Goal: Check status: Check status

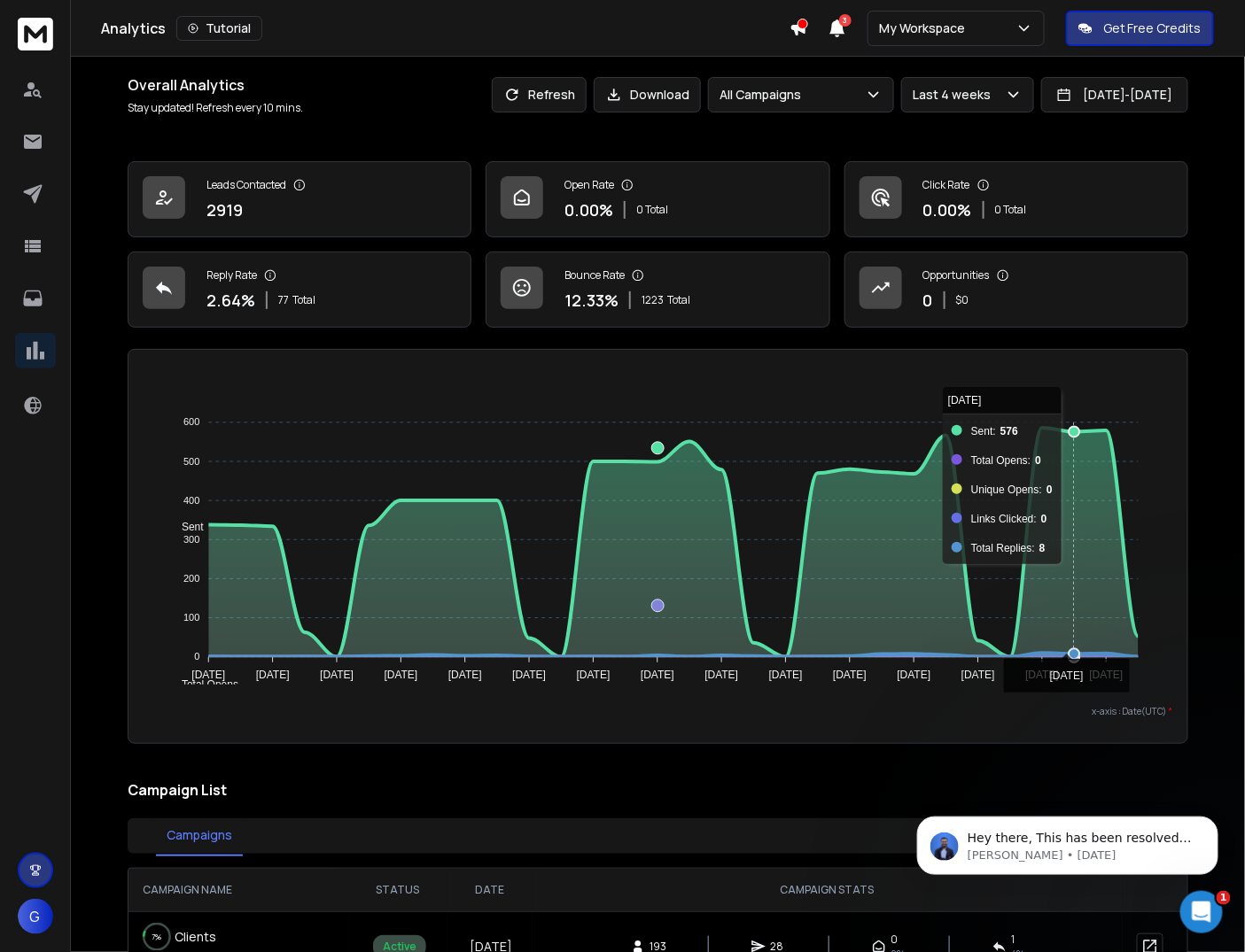
scroll to position [687, 0]
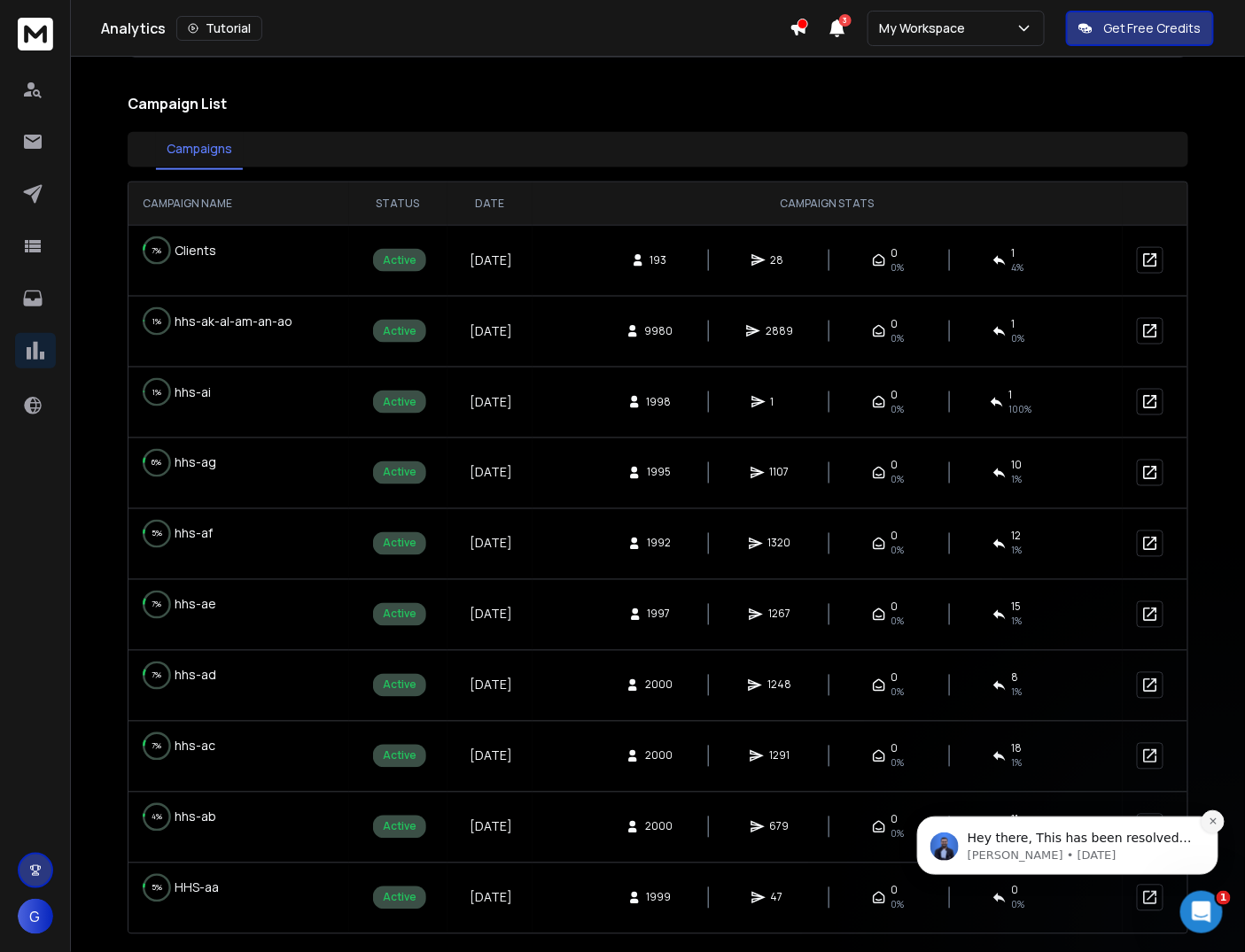
click at [1209, 825] on icon "Dismiss notification" at bounding box center [1213, 821] width 10 height 10
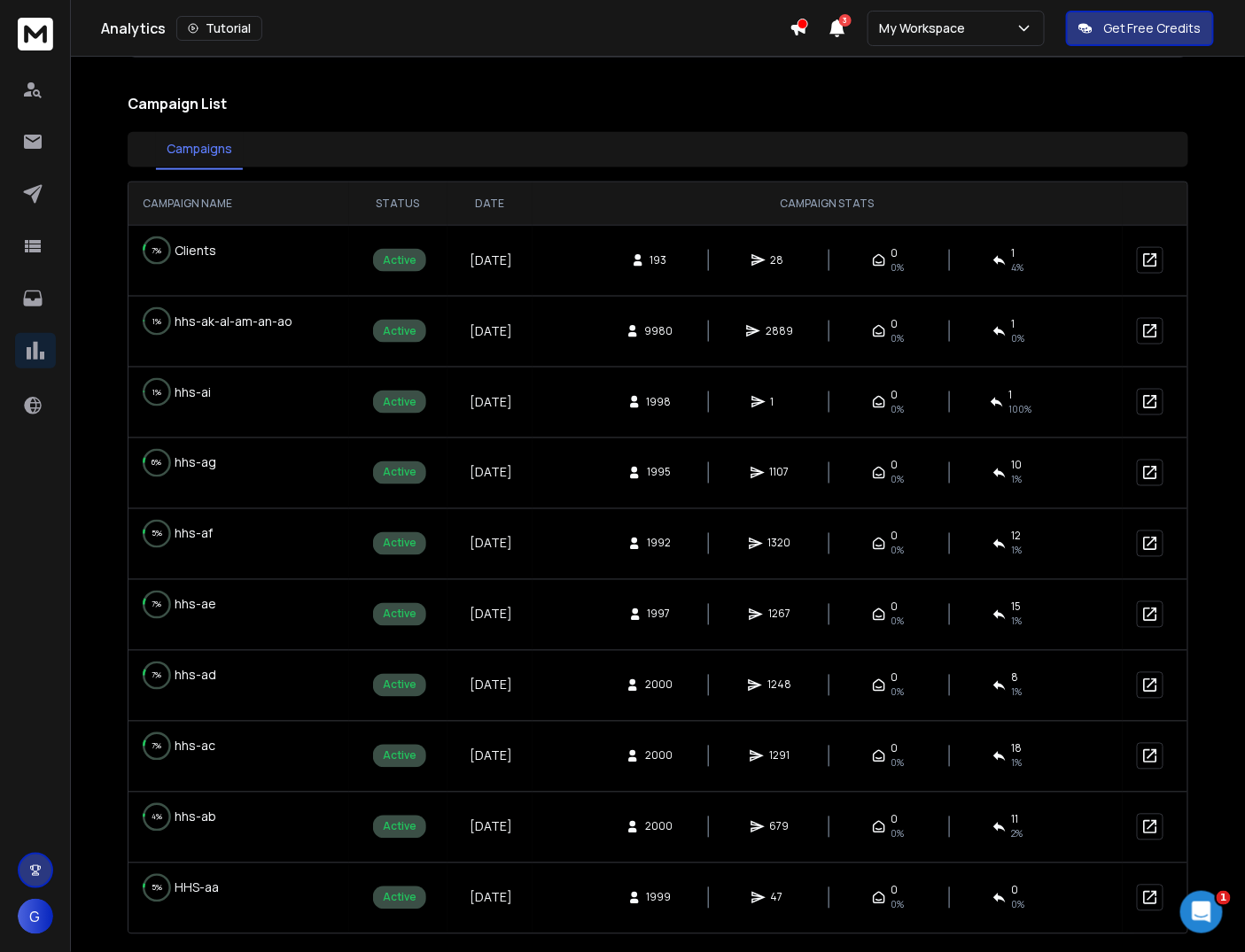
click at [1154, 895] on icon at bounding box center [1150, 898] width 18 height 18
click at [1159, 822] on icon at bounding box center [1150, 826] width 18 height 18
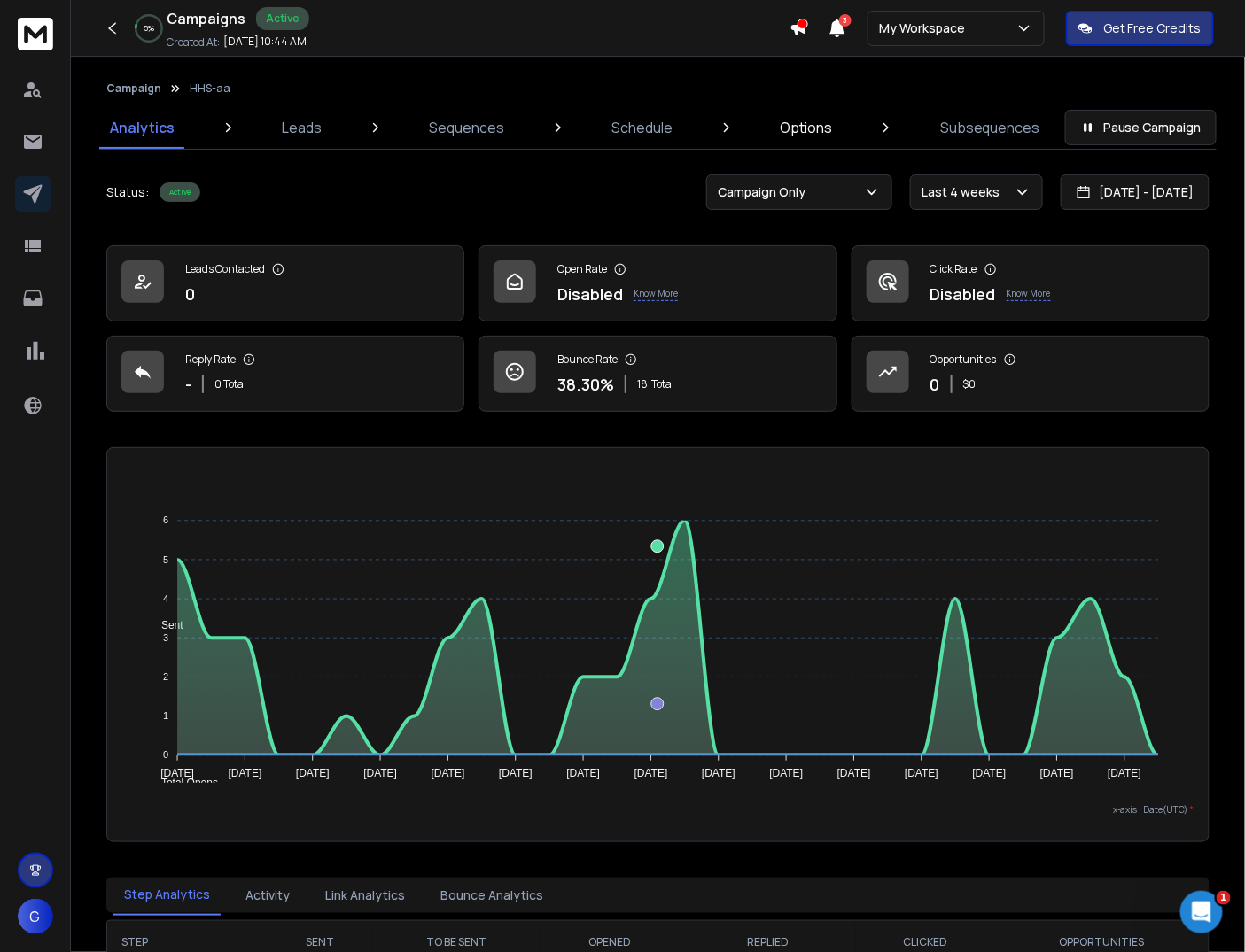
click at [805, 131] on p "Options" at bounding box center [806, 127] width 53 height 21
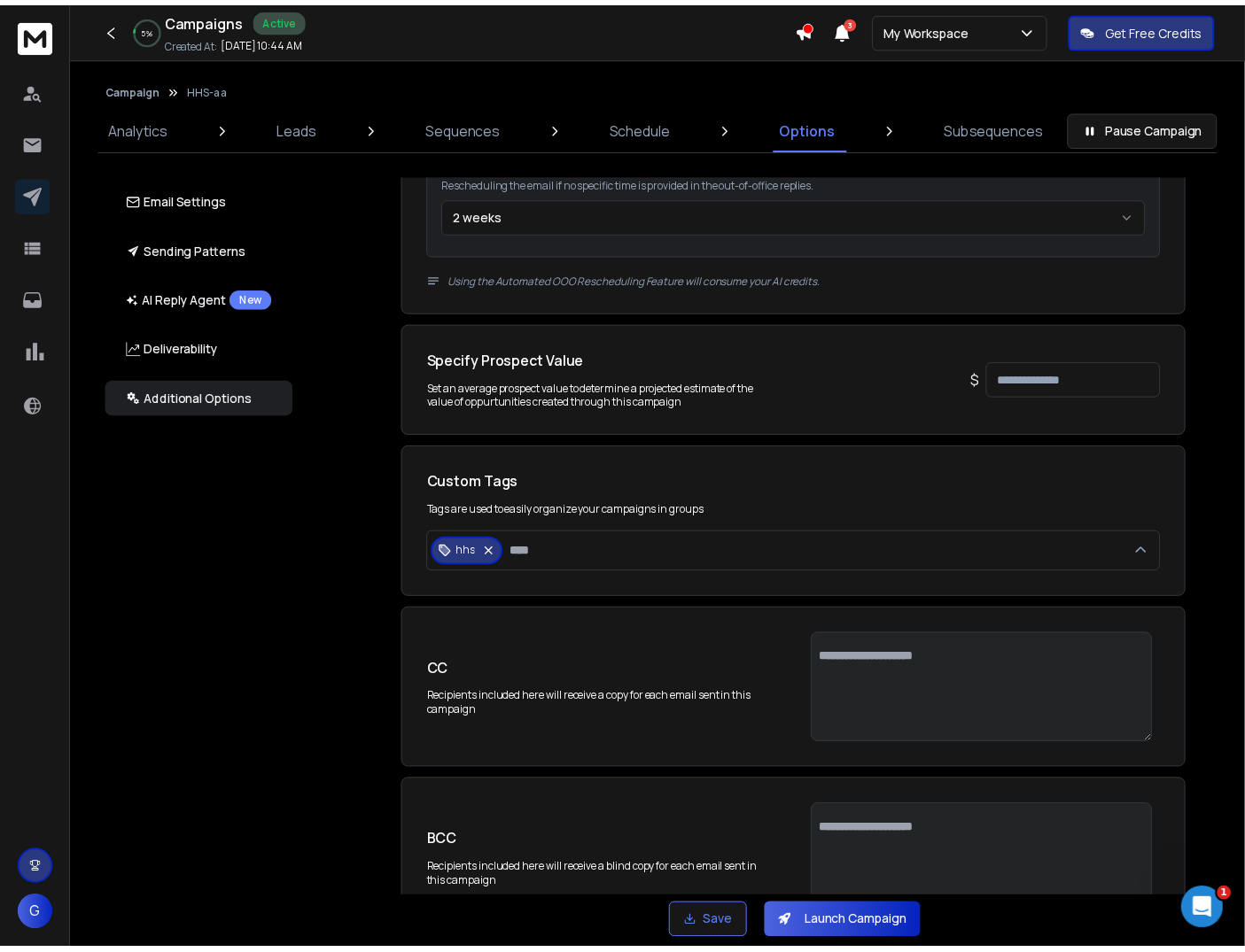
scroll to position [3416, 0]
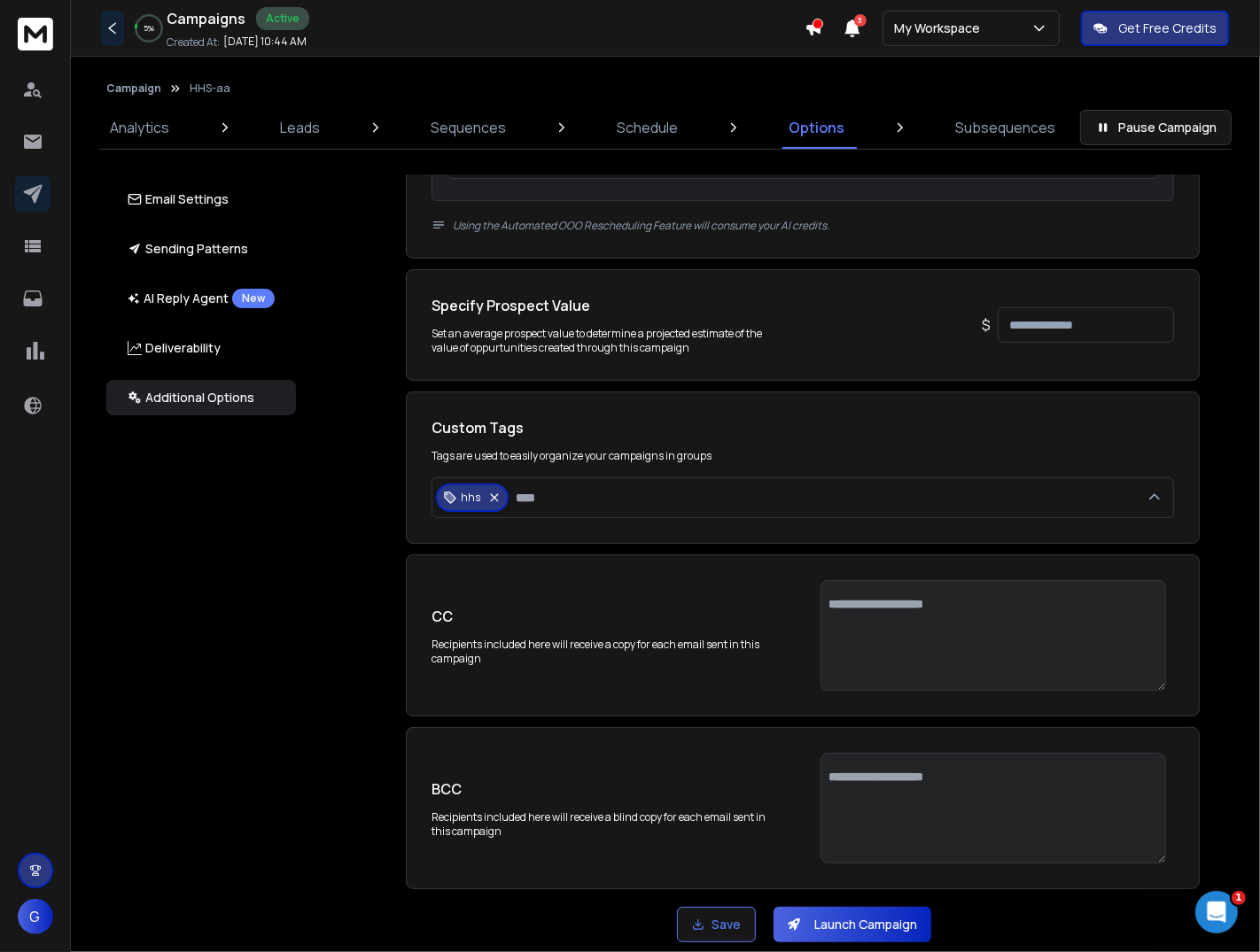
click at [113, 20] on icon at bounding box center [112, 28] width 16 height 16
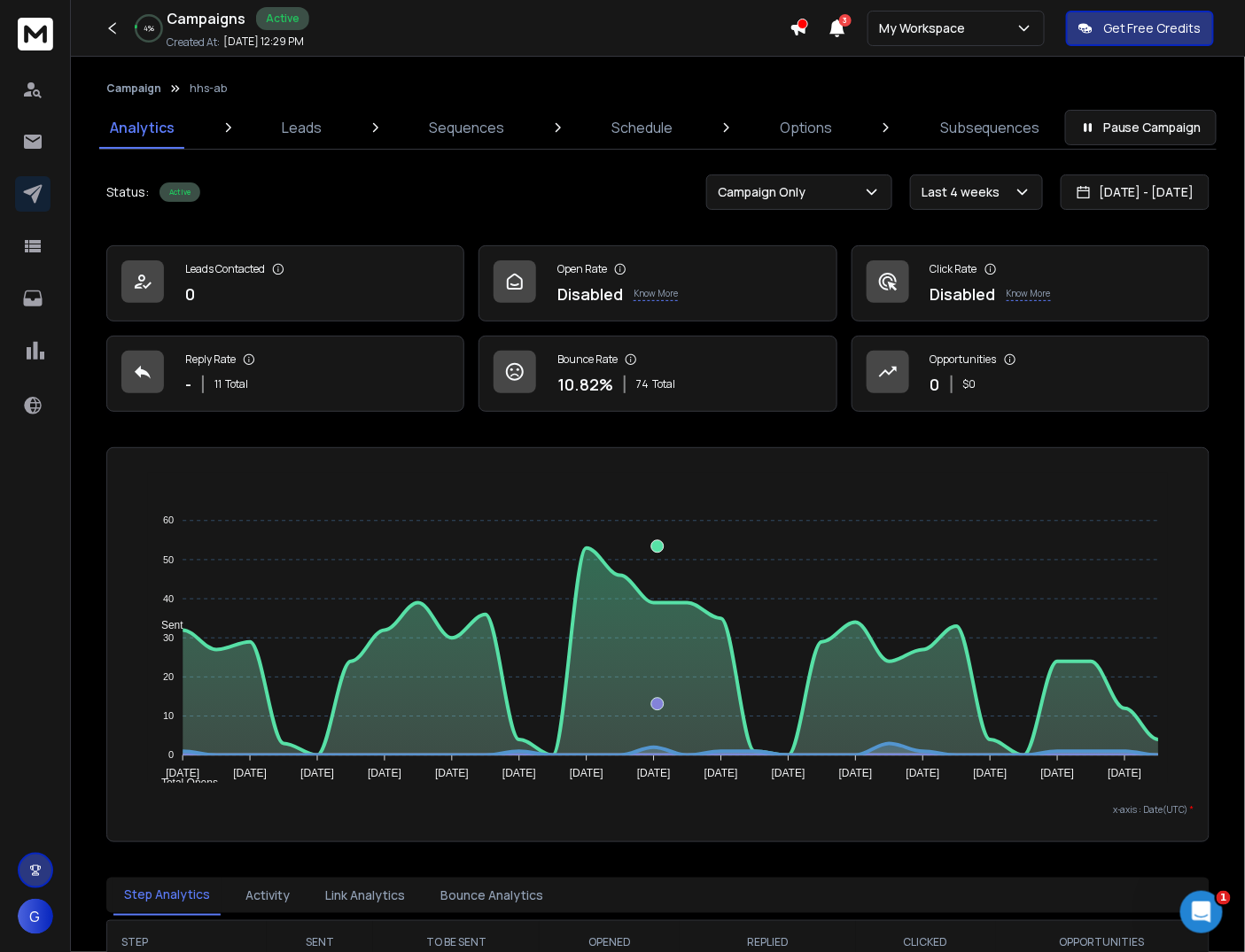
scroll to position [199, 0]
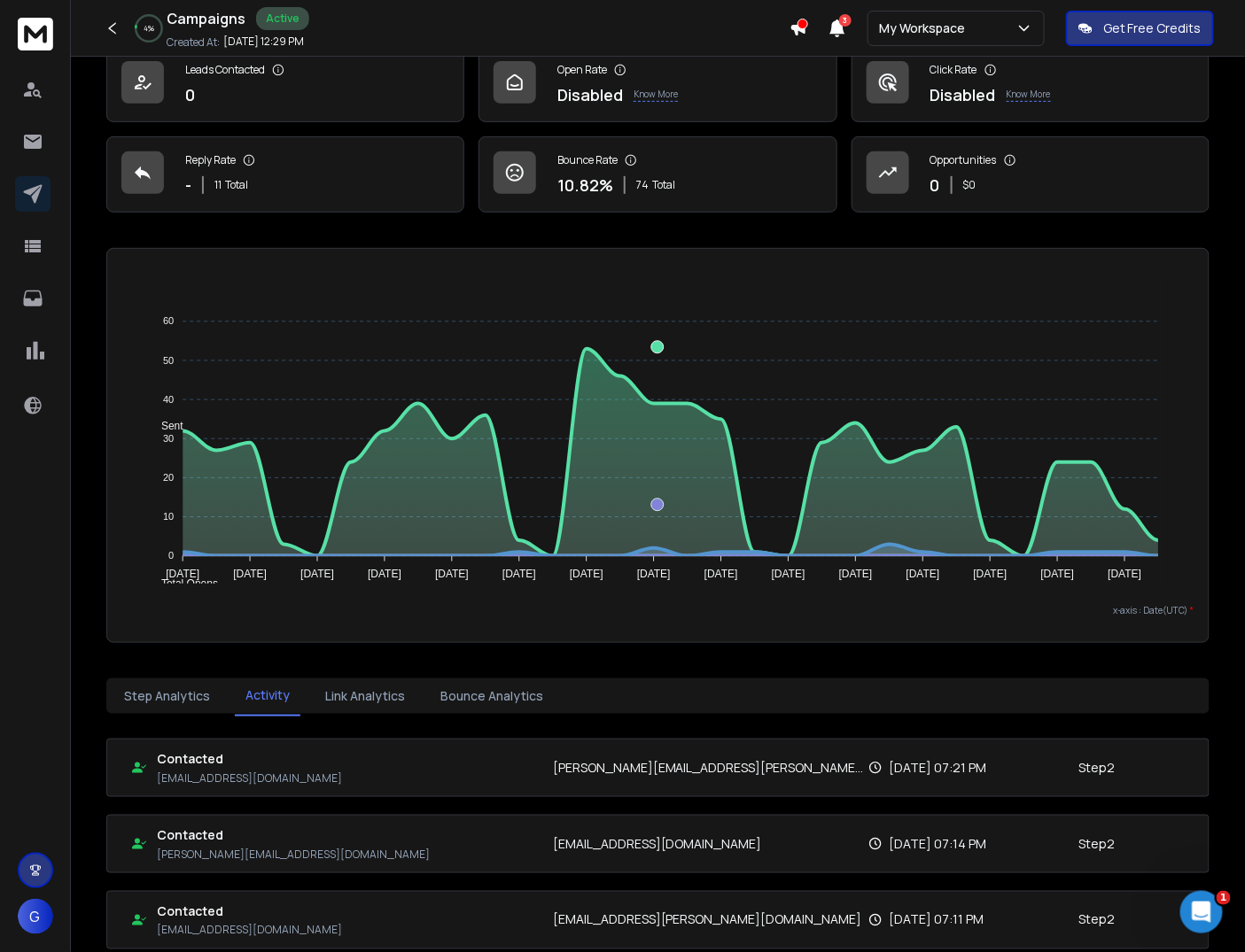
click at [272, 687] on button "Activity" at bounding box center [267, 696] width 66 height 41
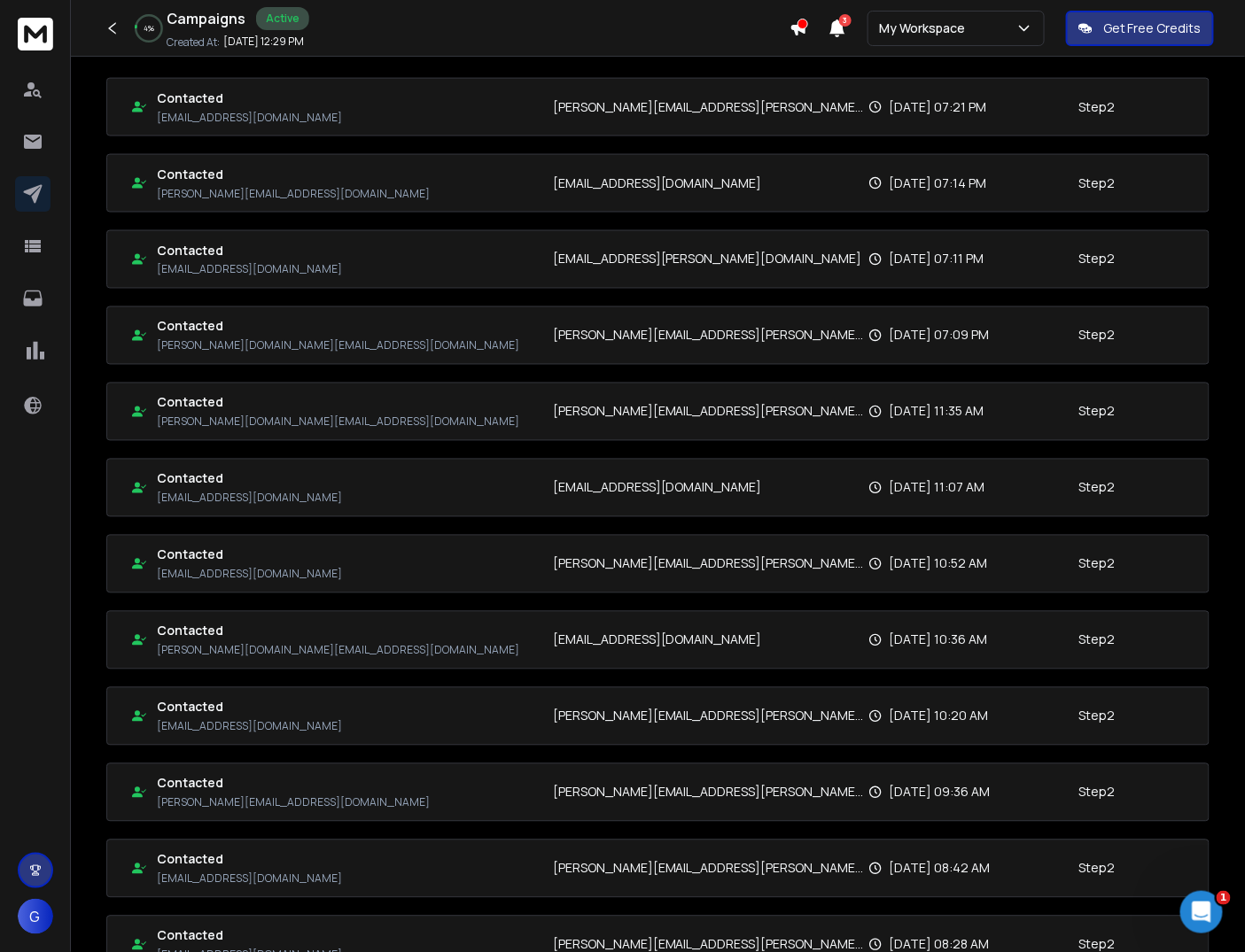
scroll to position [648, 0]
